Goal: Task Accomplishment & Management: Manage account settings

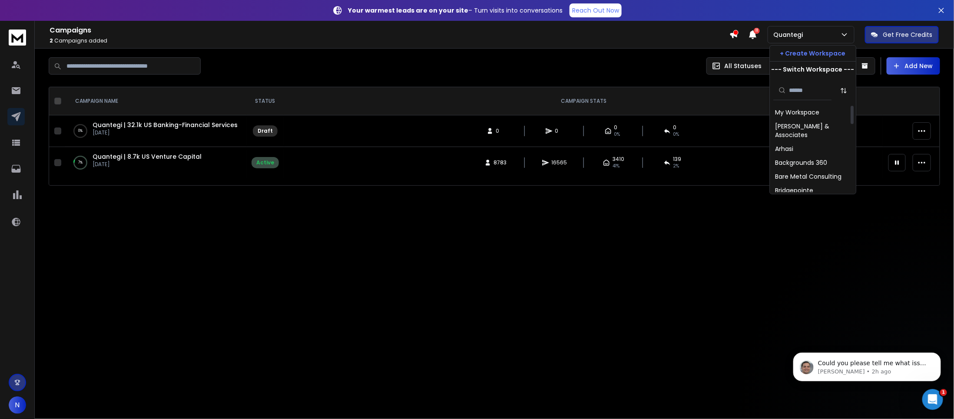
drag, startPoint x: 853, startPoint y: 180, endPoint x: 849, endPoint y: 107, distance: 73.5
click at [850, 107] on div at bounding box center [851, 115] width 3 height 18
click at [817, 145] on div "Arhasi" at bounding box center [812, 149] width 83 height 14
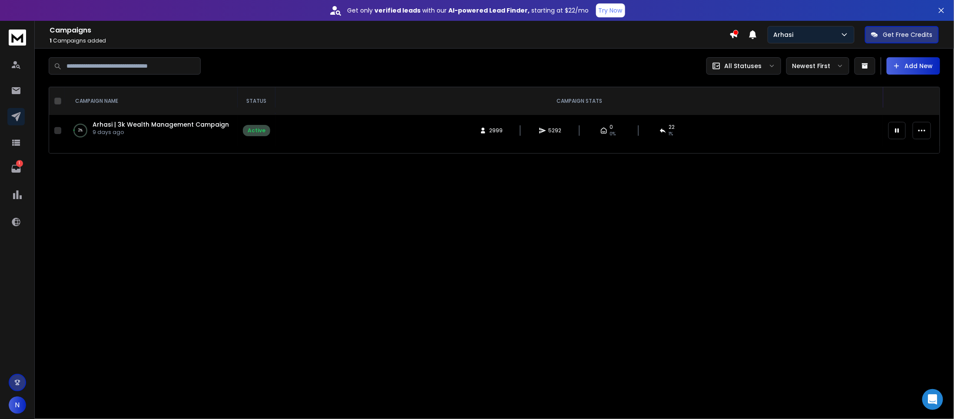
click at [782, 29] on button "Arhasi" at bounding box center [810, 34] width 87 height 17
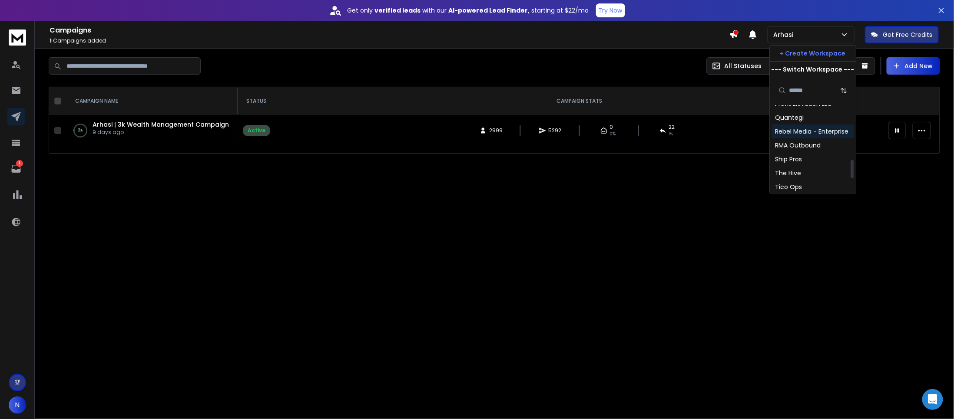
scroll to position [327, 0]
click at [808, 139] on div "TopServ" at bounding box center [812, 135] width 83 height 14
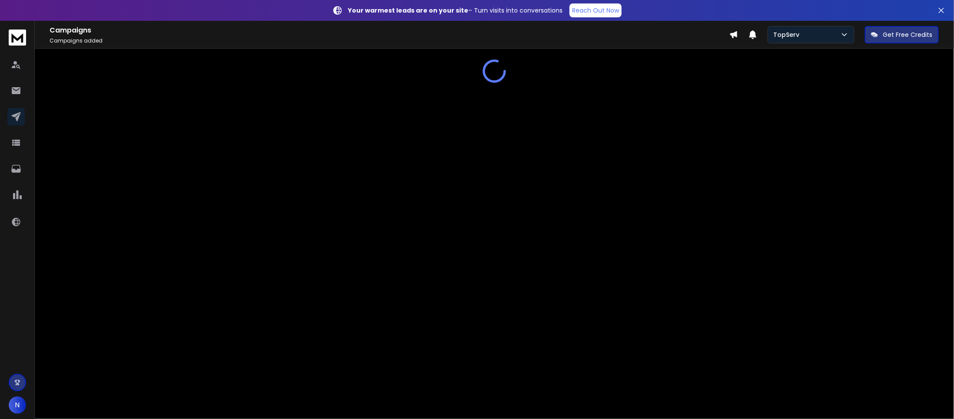
click at [786, 29] on button "TopServ" at bounding box center [810, 34] width 87 height 17
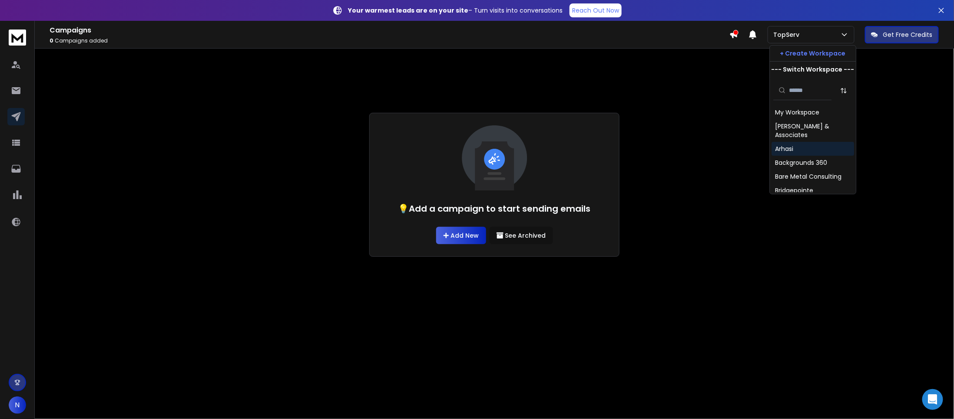
scroll to position [327, 0]
click at [819, 145] on div "Towa Software" at bounding box center [798, 149] width 46 height 9
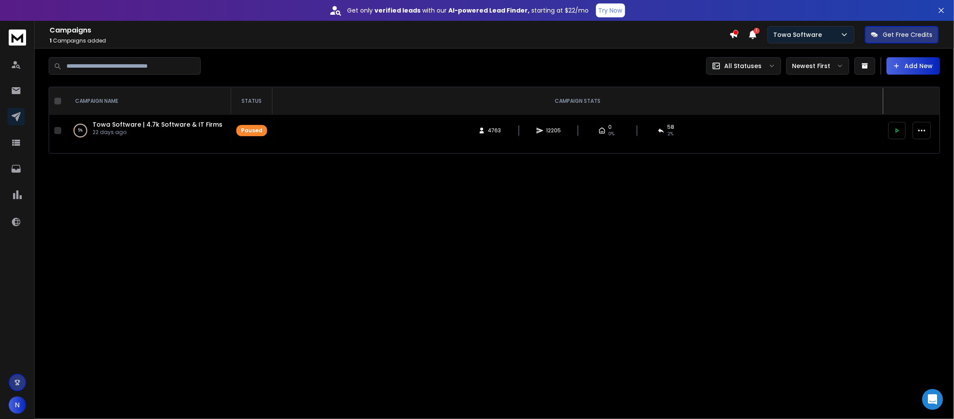
click at [801, 37] on p "Towa Software" at bounding box center [799, 34] width 52 height 9
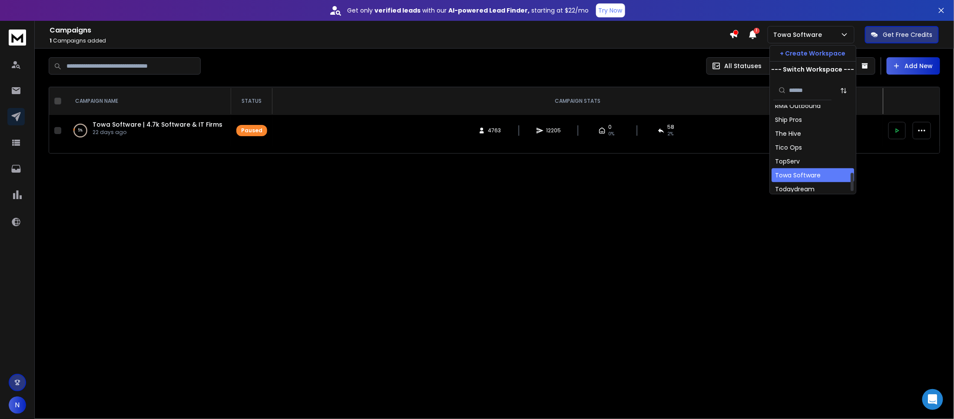
scroll to position [327, 0]
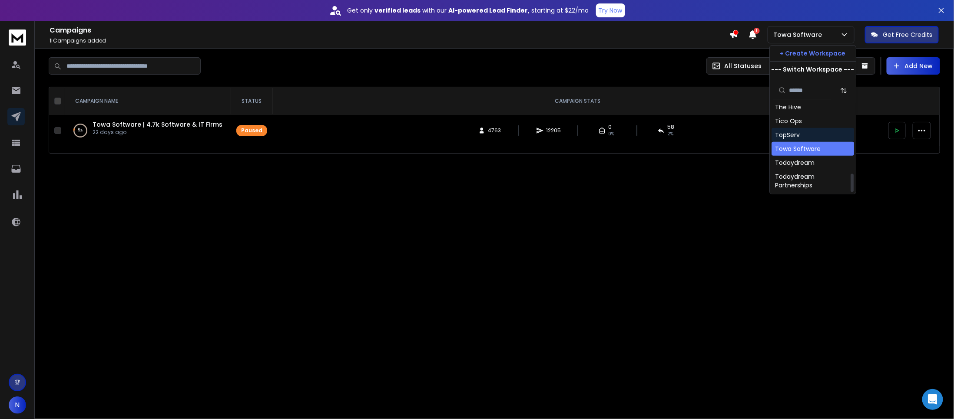
click at [789, 129] on div "TopServ" at bounding box center [812, 135] width 83 height 14
